Goal: Task Accomplishment & Management: Manage account settings

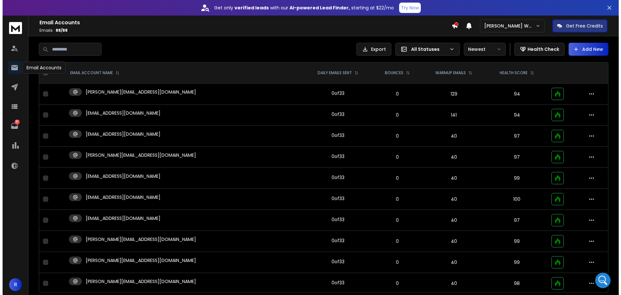
scroll to position [1246, 0]
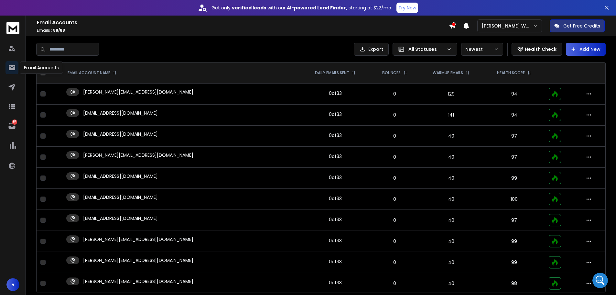
click at [598, 277] on icon "Open Intercom Messenger" at bounding box center [600, 280] width 11 height 11
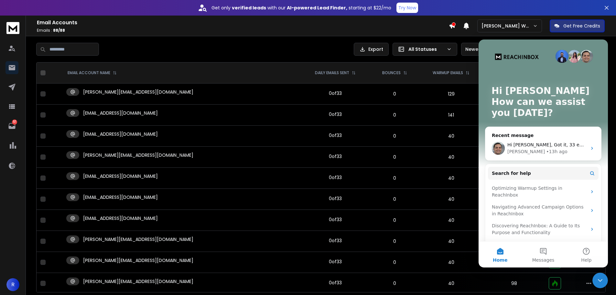
drag, startPoint x: 599, startPoint y: 279, endPoint x: 597, endPoint y: 284, distance: 5.5
click at [600, 281] on icon "Close Intercom Messenger" at bounding box center [601, 280] width 8 height 8
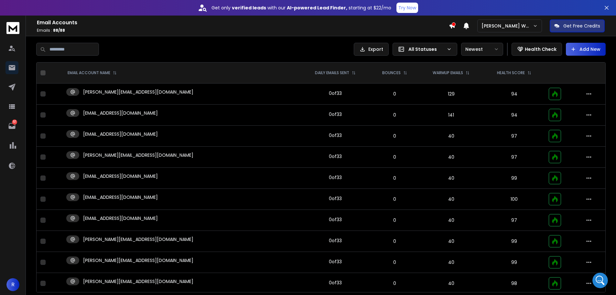
click at [370, 159] on td "0" at bounding box center [394, 157] width 49 height 21
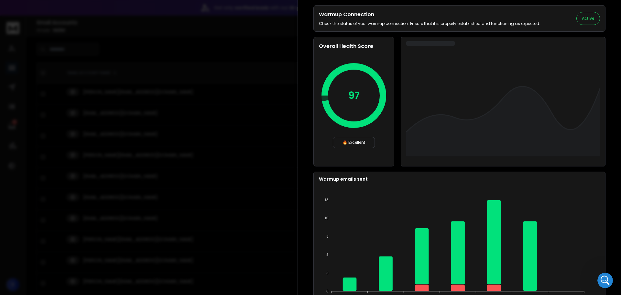
scroll to position [233, 0]
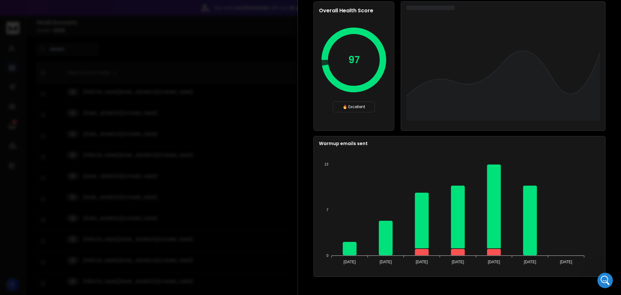
click at [122, 137] on div at bounding box center [310, 147] width 621 height 295
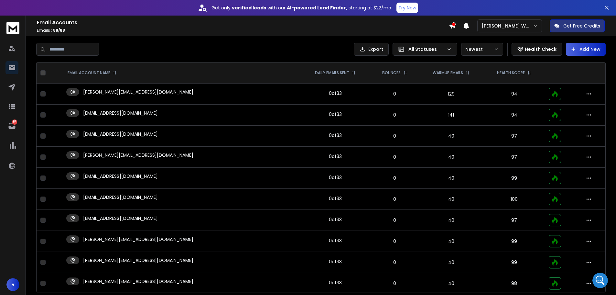
click at [122, 134] on p "[EMAIL_ADDRESS][DOMAIN_NAME]" at bounding box center [120, 134] width 75 height 6
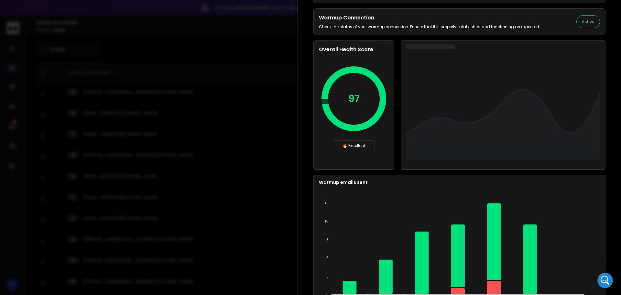
scroll to position [233, 0]
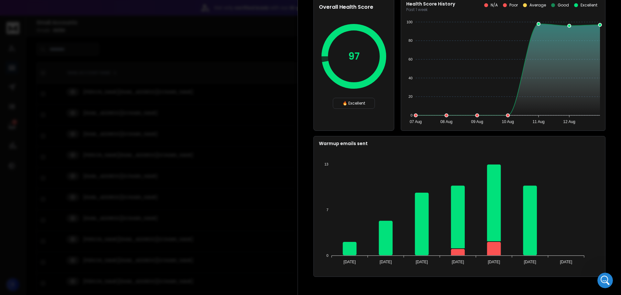
click at [105, 235] on div at bounding box center [310, 147] width 621 height 295
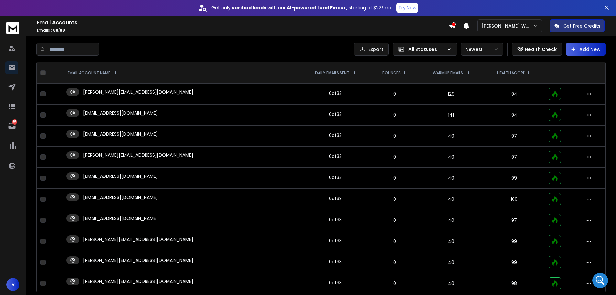
click at [107, 261] on p "[PERSON_NAME][EMAIL_ADDRESS][DOMAIN_NAME]" at bounding box center [138, 260] width 110 height 6
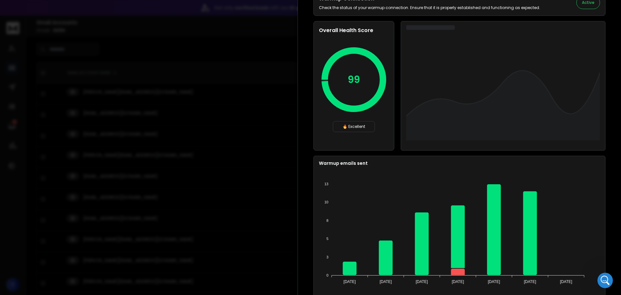
scroll to position [233, 0]
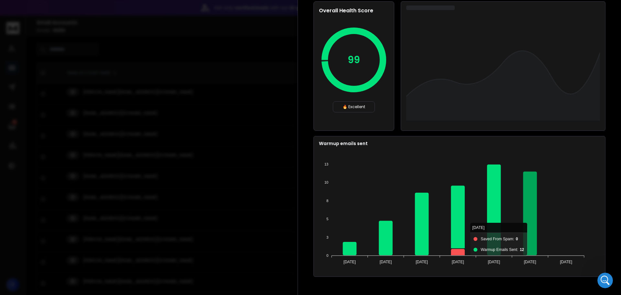
click at [532, 176] on icon at bounding box center [530, 213] width 14 height 84
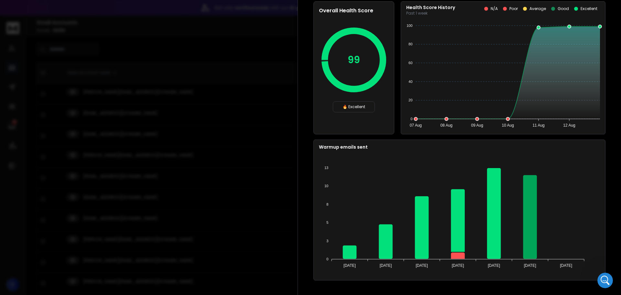
click at [178, 122] on div at bounding box center [310, 147] width 621 height 295
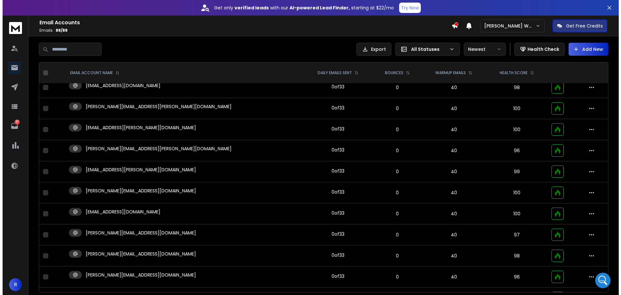
scroll to position [388, 0]
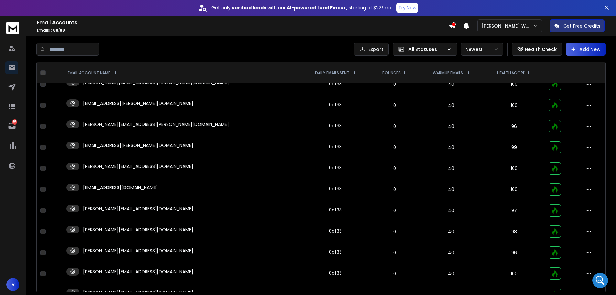
click at [111, 209] on p "[PERSON_NAME][EMAIL_ADDRESS][DOMAIN_NAME]" at bounding box center [138, 208] width 110 height 6
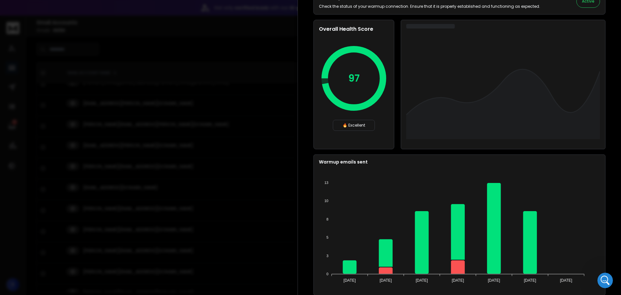
scroll to position [233, 0]
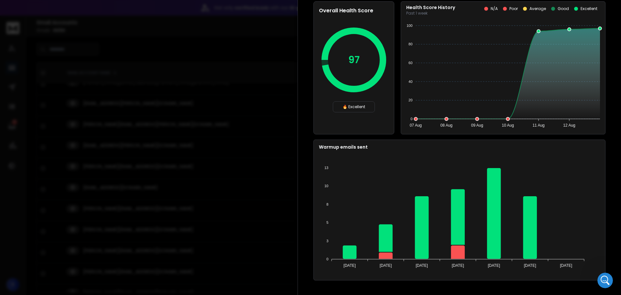
click at [280, 120] on div at bounding box center [310, 147] width 621 height 295
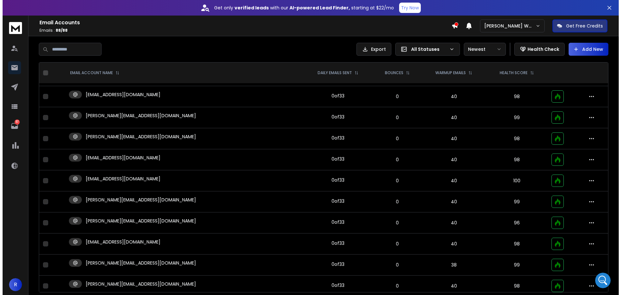
scroll to position [744, 0]
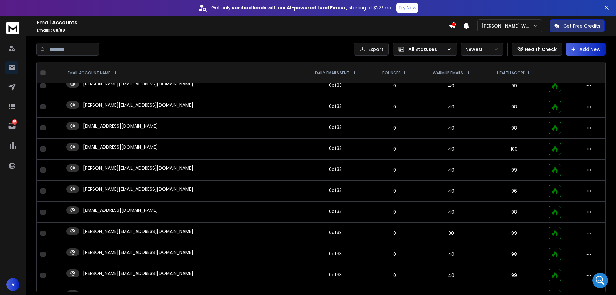
click at [120, 253] on p "[PERSON_NAME][EMAIL_ADDRESS][DOMAIN_NAME]" at bounding box center [138, 252] width 110 height 6
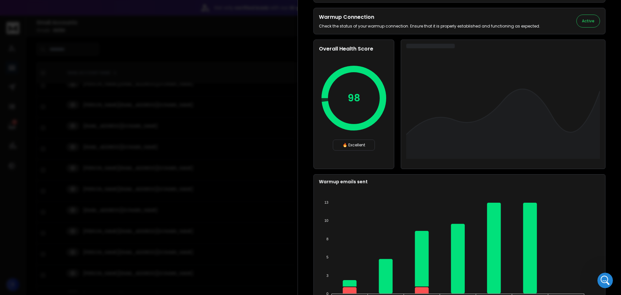
scroll to position [226, 0]
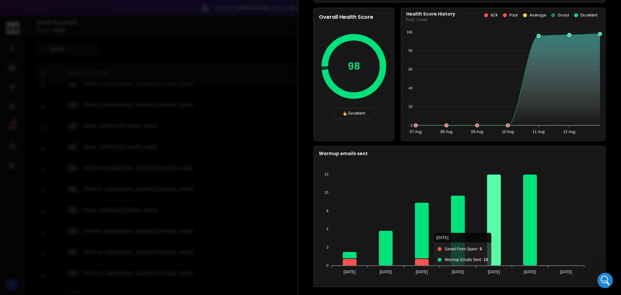
click at [490, 185] on icon at bounding box center [494, 219] width 14 height 91
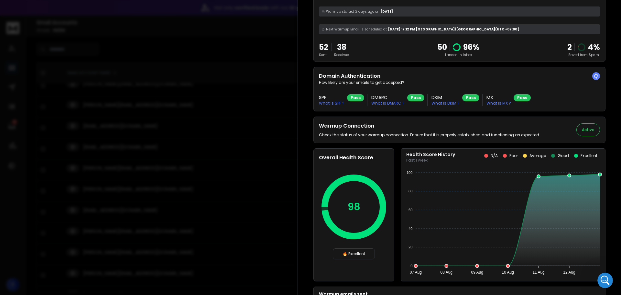
scroll to position [0, 0]
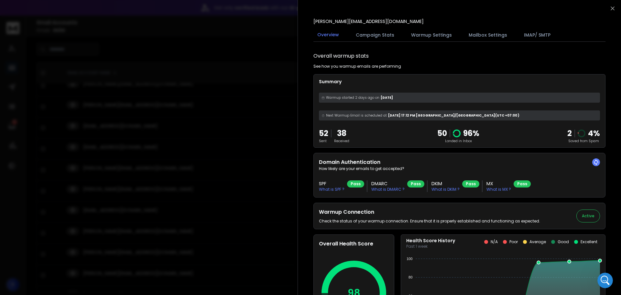
click at [445, 34] on button "Warmup Settings" at bounding box center [431, 35] width 49 height 14
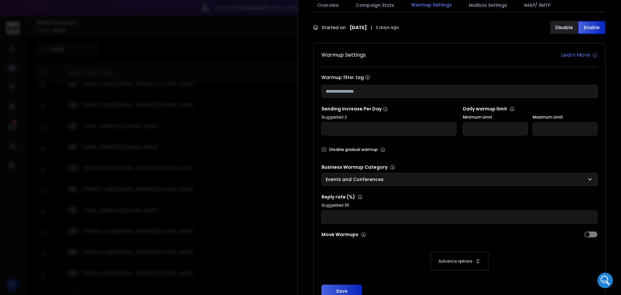
scroll to position [59, 0]
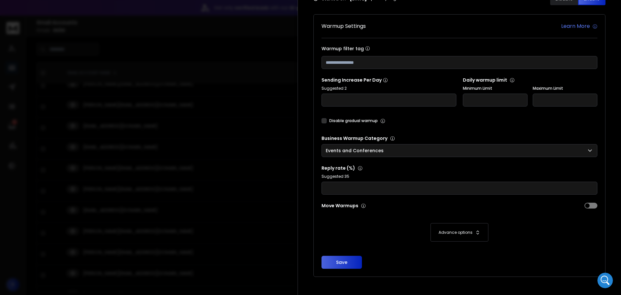
click at [477, 235] on div "Advance options" at bounding box center [460, 232] width 58 height 18
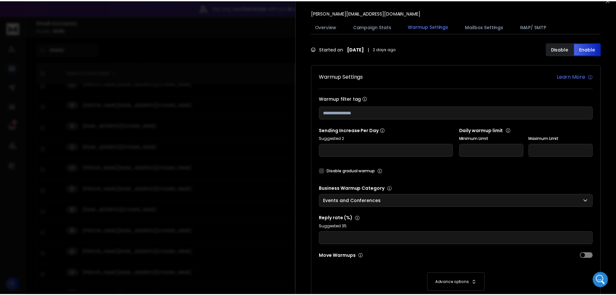
scroll to position [0, 0]
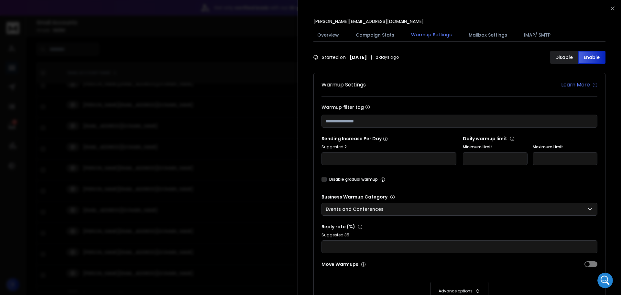
click at [182, 170] on div at bounding box center [310, 147] width 621 height 295
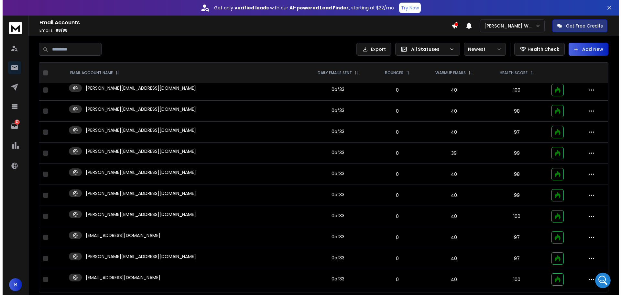
scroll to position [1456, 0]
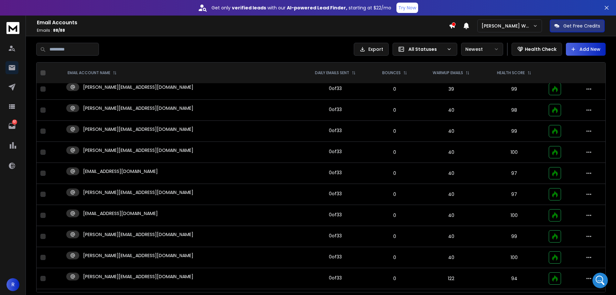
click at [114, 212] on p "[EMAIL_ADDRESS][DOMAIN_NAME]" at bounding box center [120, 213] width 75 height 6
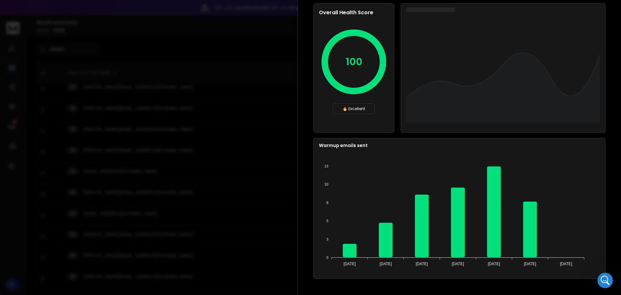
scroll to position [233, 0]
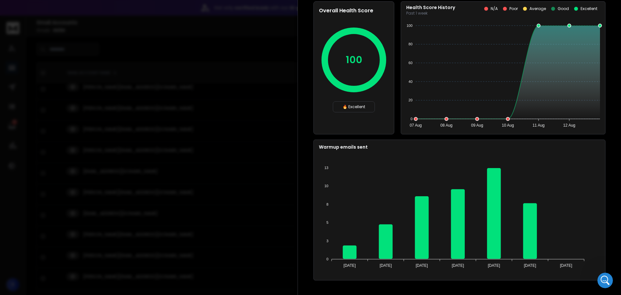
click at [252, 75] on div at bounding box center [310, 147] width 621 height 295
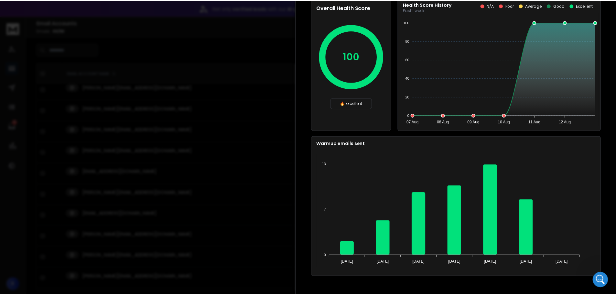
scroll to position [219, 0]
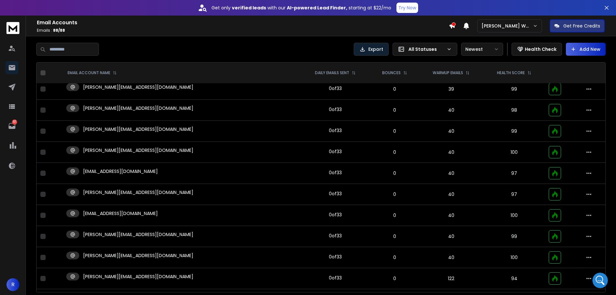
click at [370, 48] on button "Export" at bounding box center [371, 49] width 35 height 13
